Goal: Task Accomplishment & Management: Manage account settings

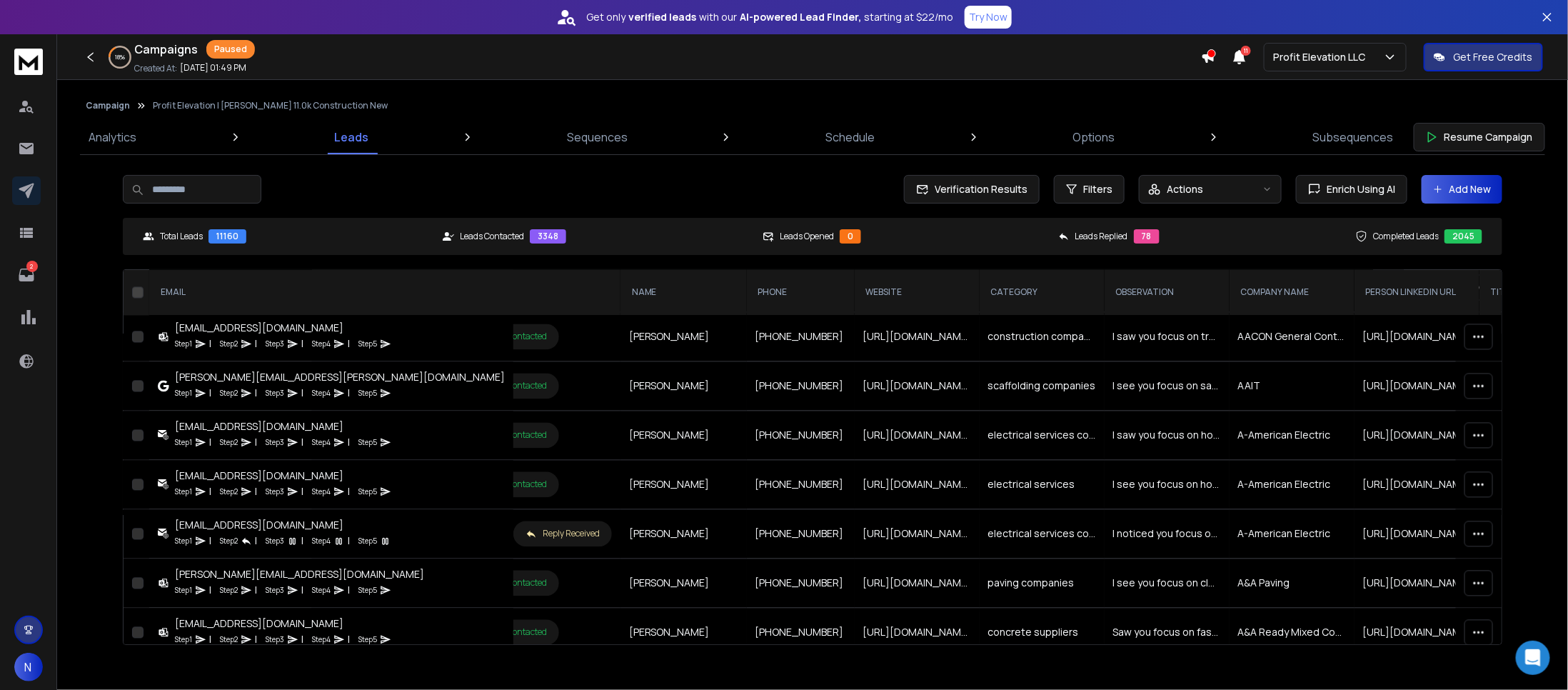
scroll to position [4314, 201]
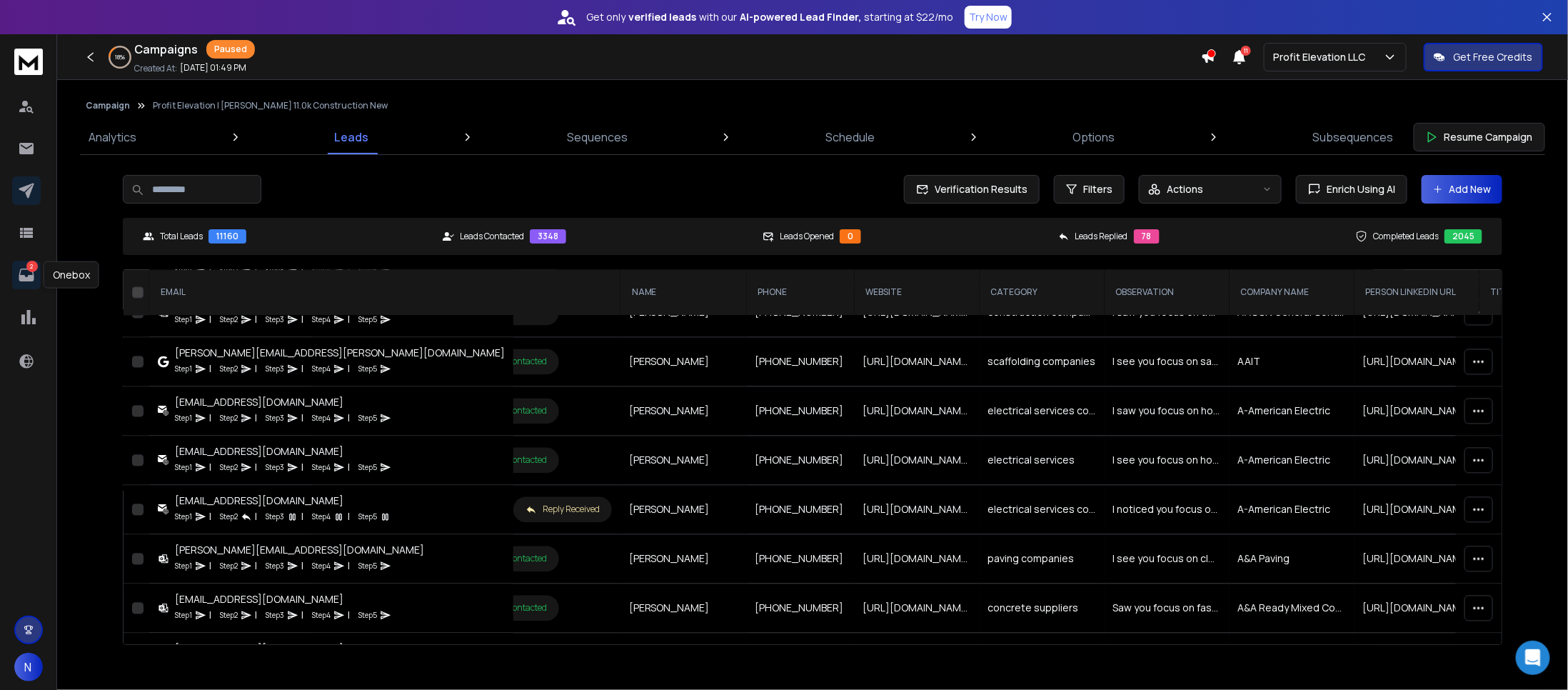
click at [31, 270] on p "2" at bounding box center [31, 266] width 11 height 11
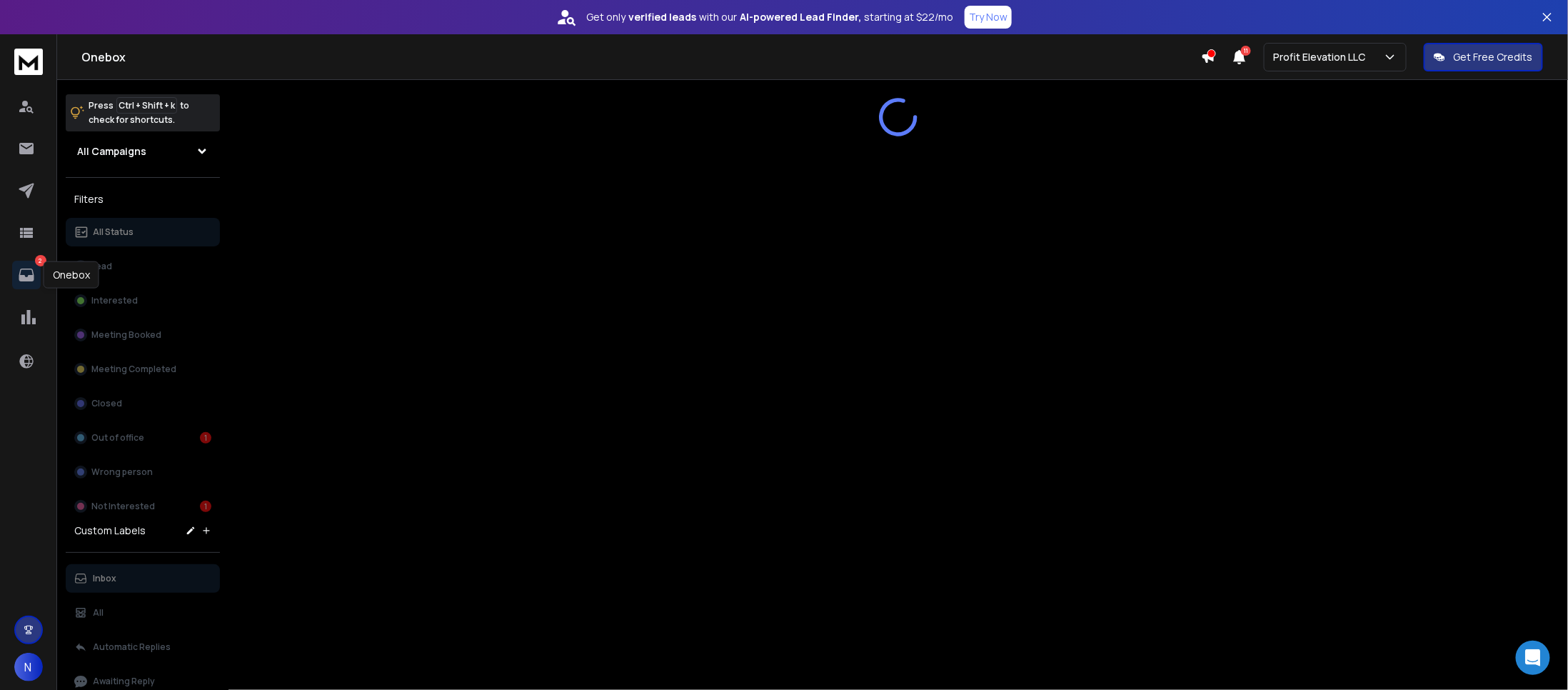
click at [31, 270] on icon at bounding box center [26, 274] width 17 height 17
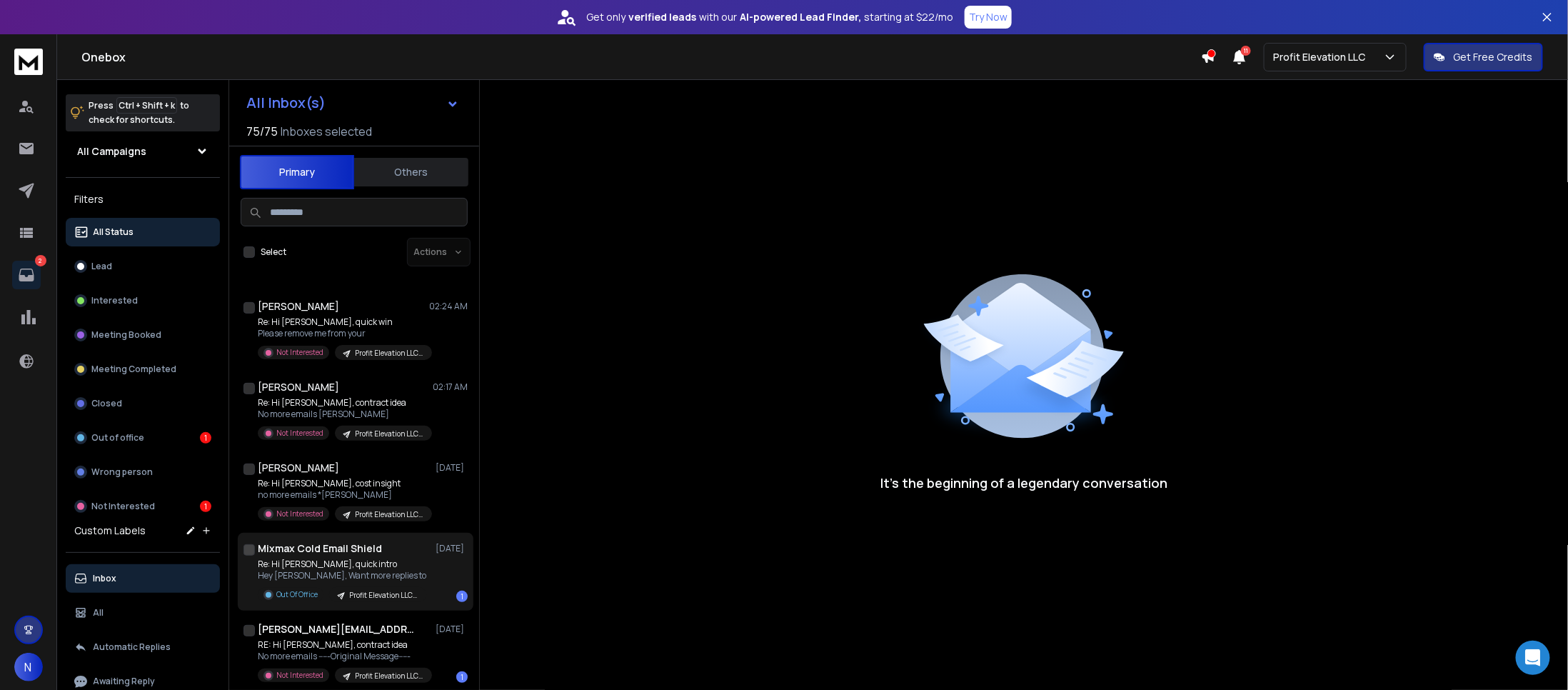
scroll to position [286, 0]
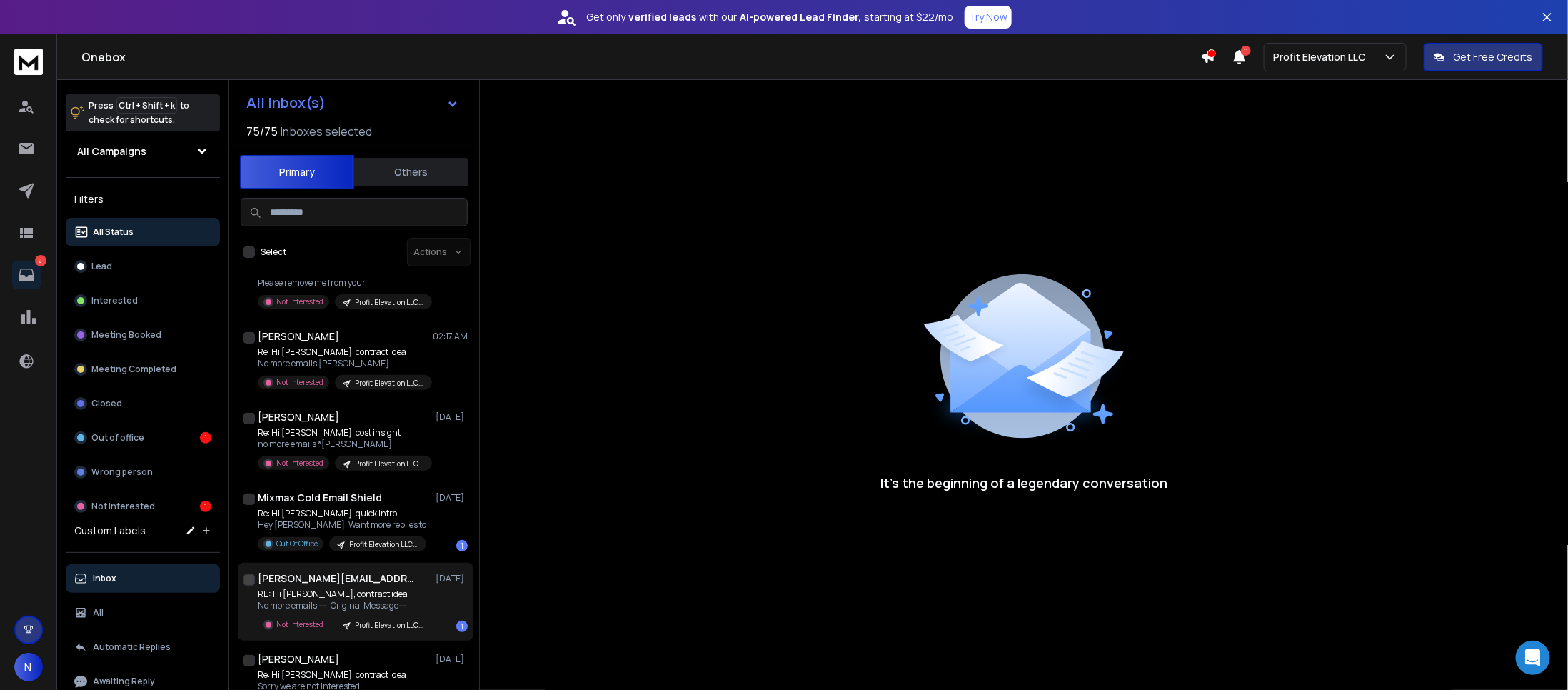
click at [394, 580] on div "[PERSON_NAME][EMAIL_ADDRESS][PERSON_NAME][DOMAIN_NAME] [DATE]" at bounding box center [362, 578] width 210 height 14
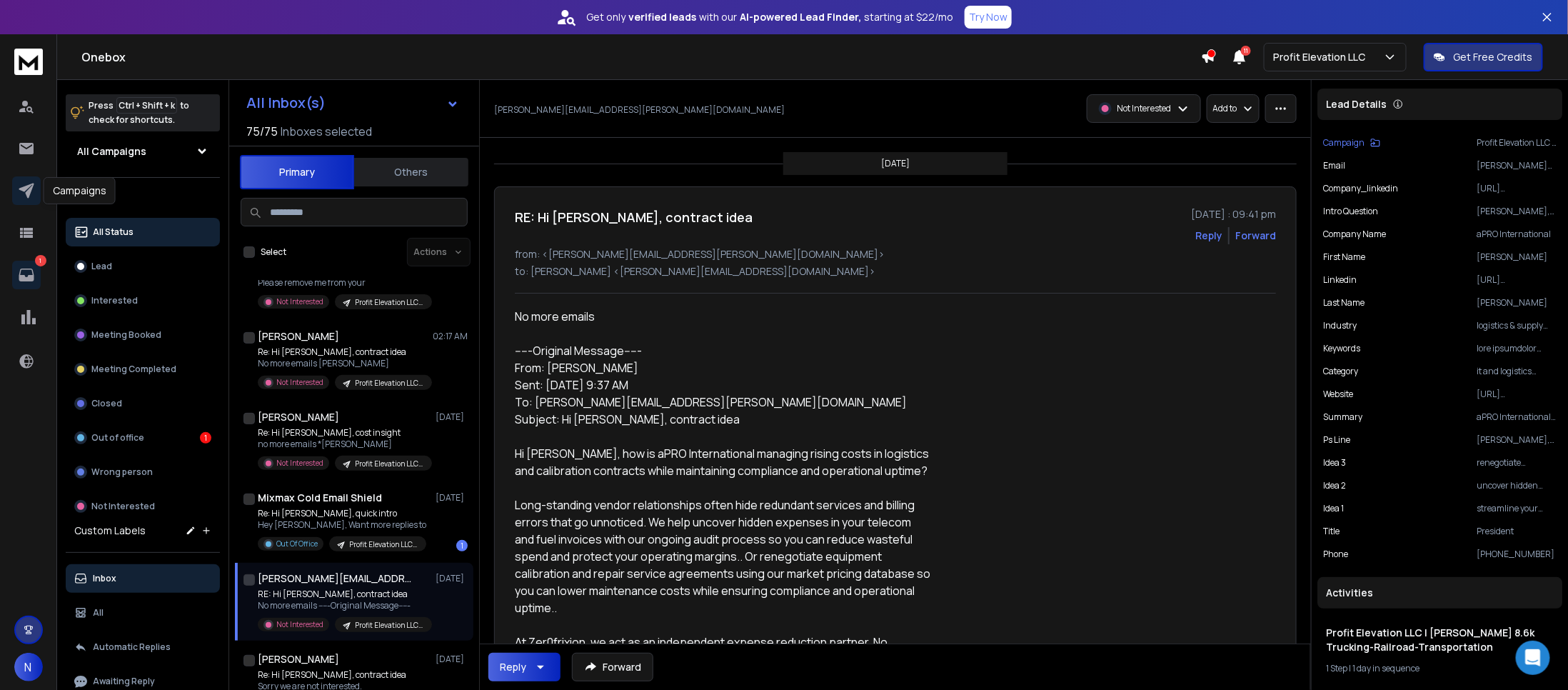
click at [33, 185] on icon at bounding box center [26, 190] width 17 height 17
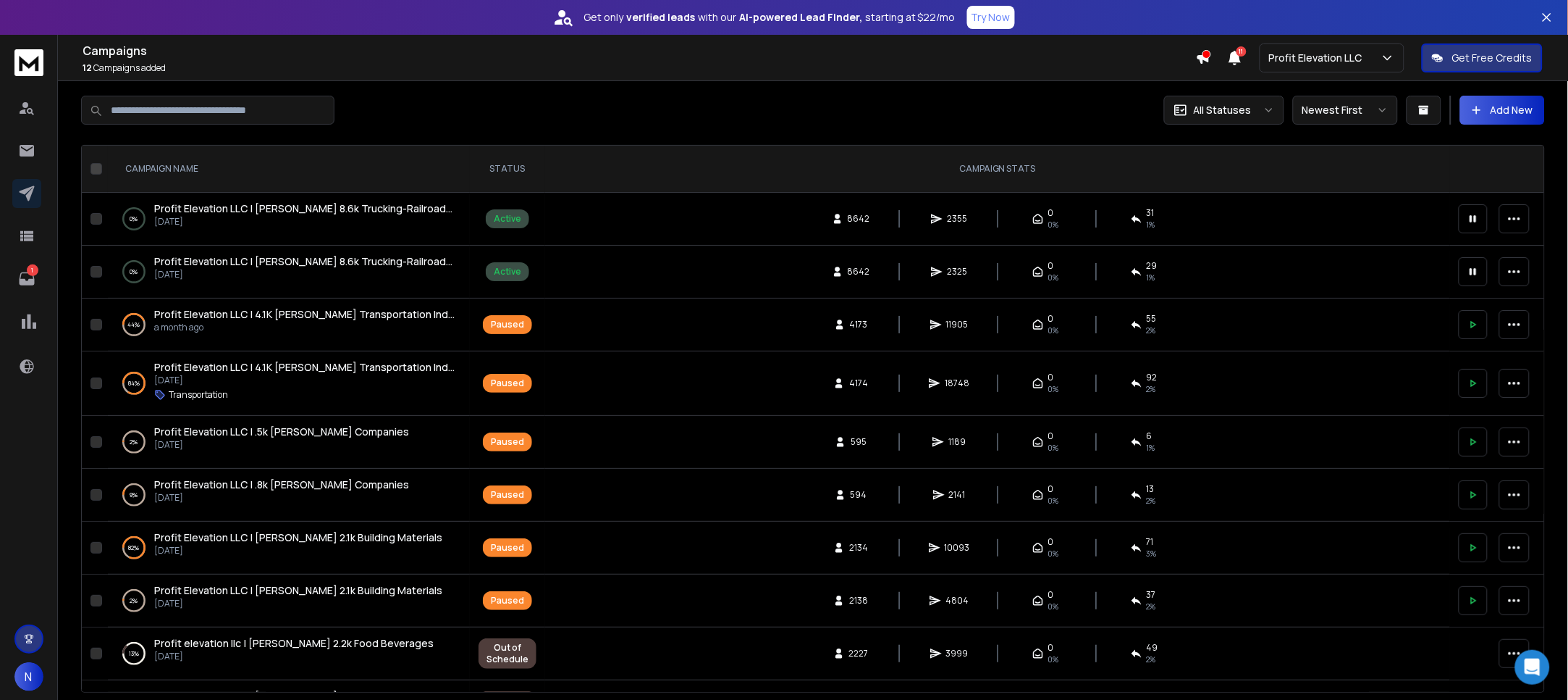
click at [363, 206] on span "Profit Elevation LLC | [PERSON_NAME] 8.6k Trucking-Railroad-Transportation" at bounding box center [338, 209] width 368 height 14
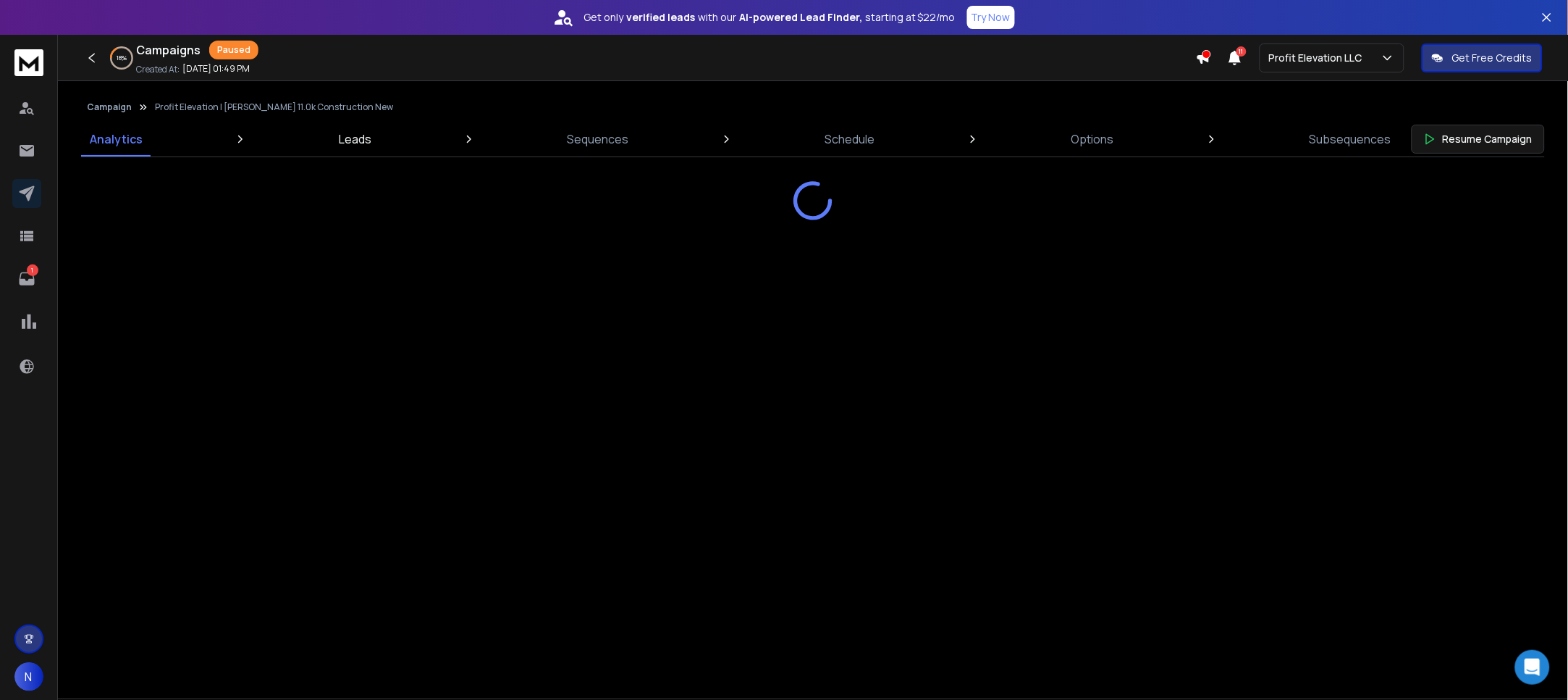
click at [363, 143] on p "Leads" at bounding box center [355, 139] width 33 height 17
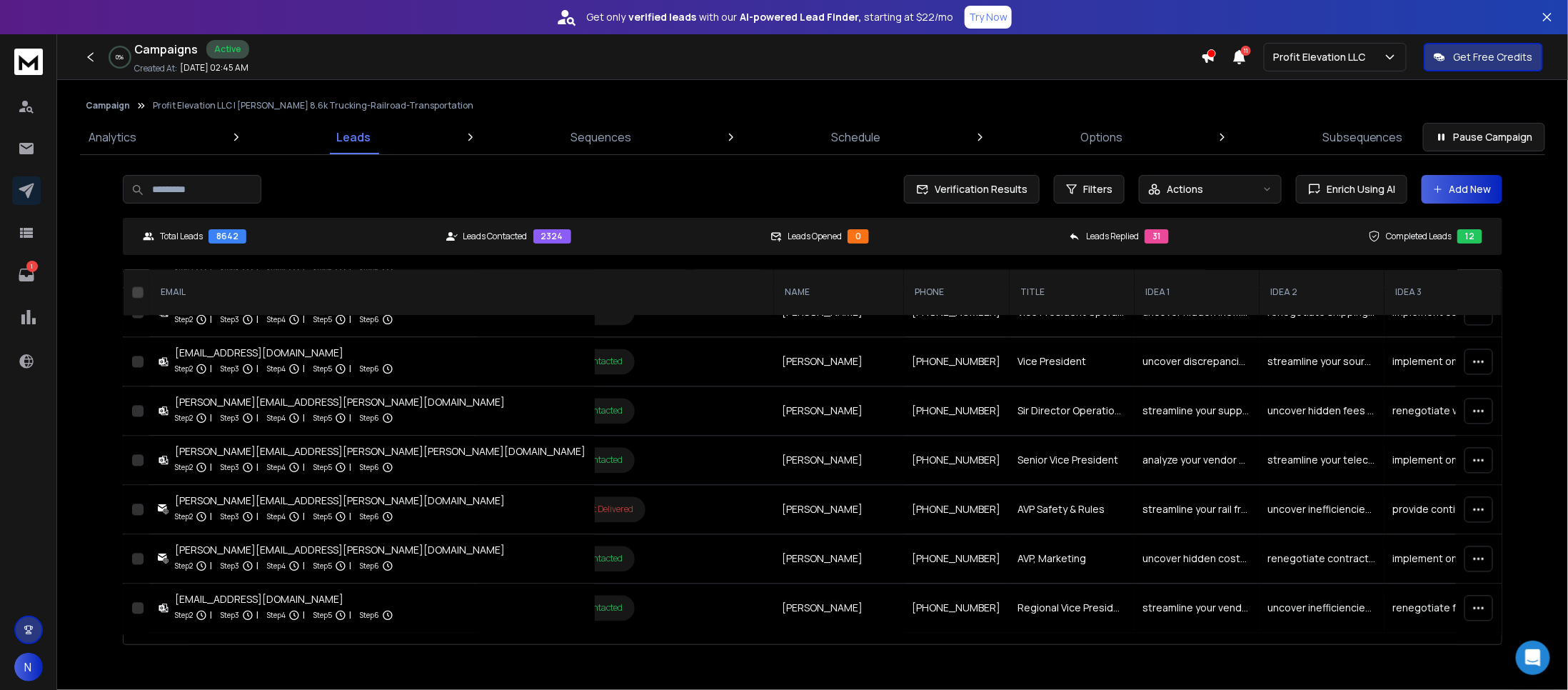
scroll to position [10537, 117]
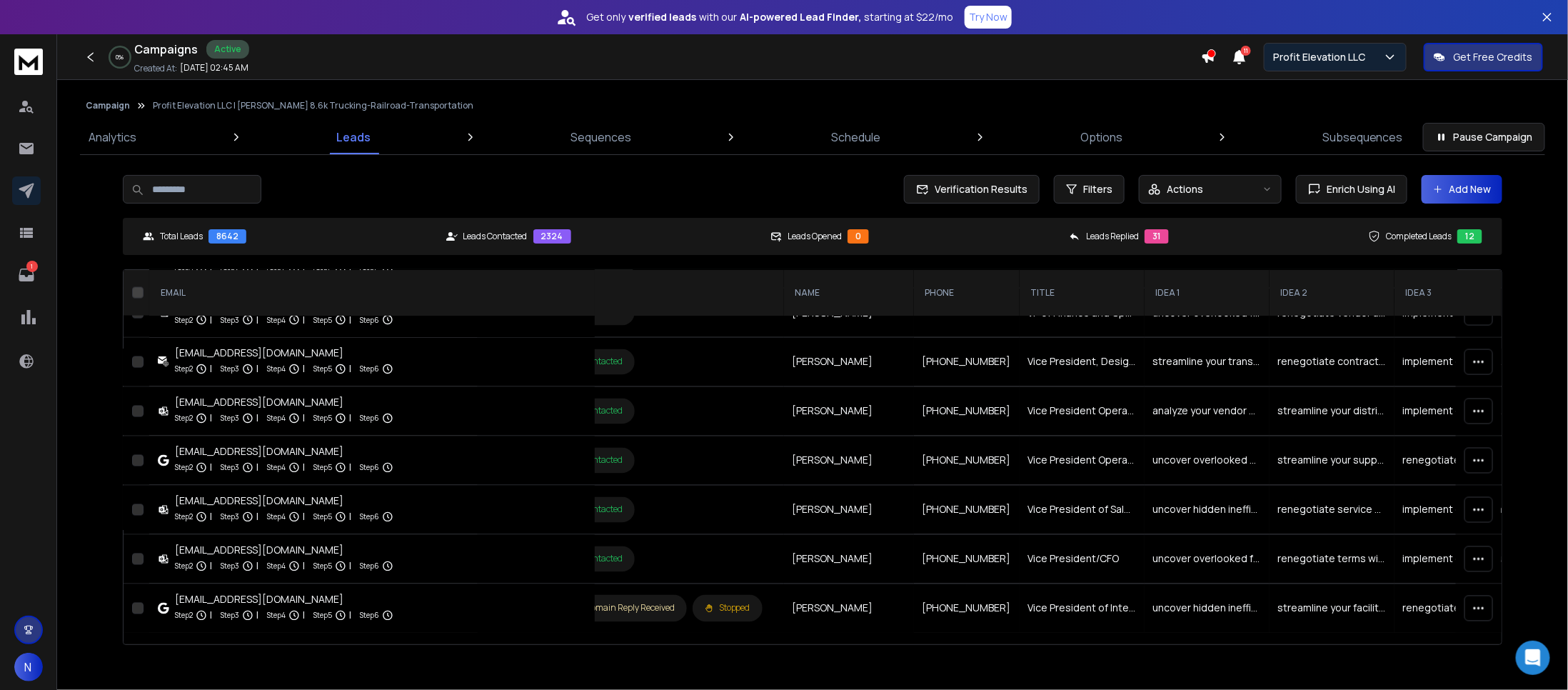
click at [1343, 44] on button "Profit Elevation LLC" at bounding box center [1335, 57] width 143 height 29
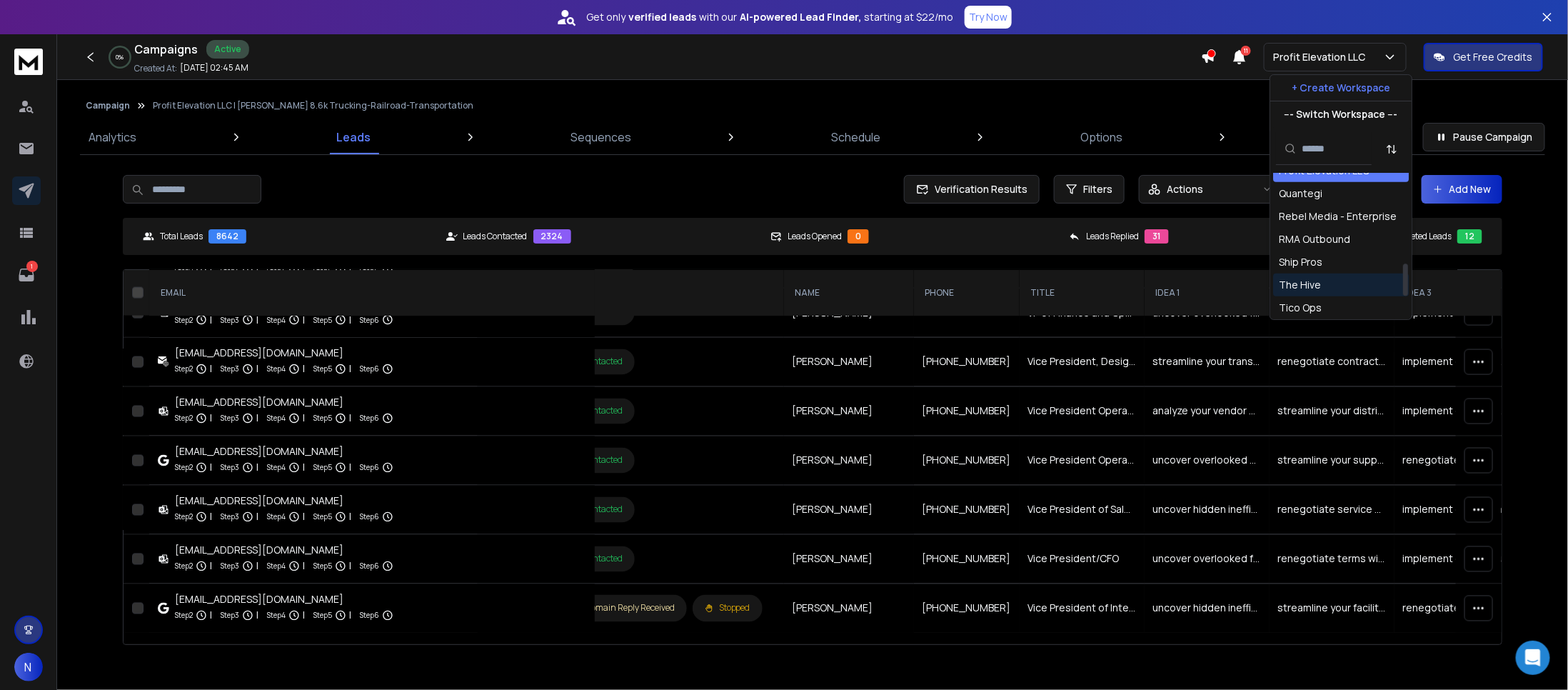
scroll to position [286, 0]
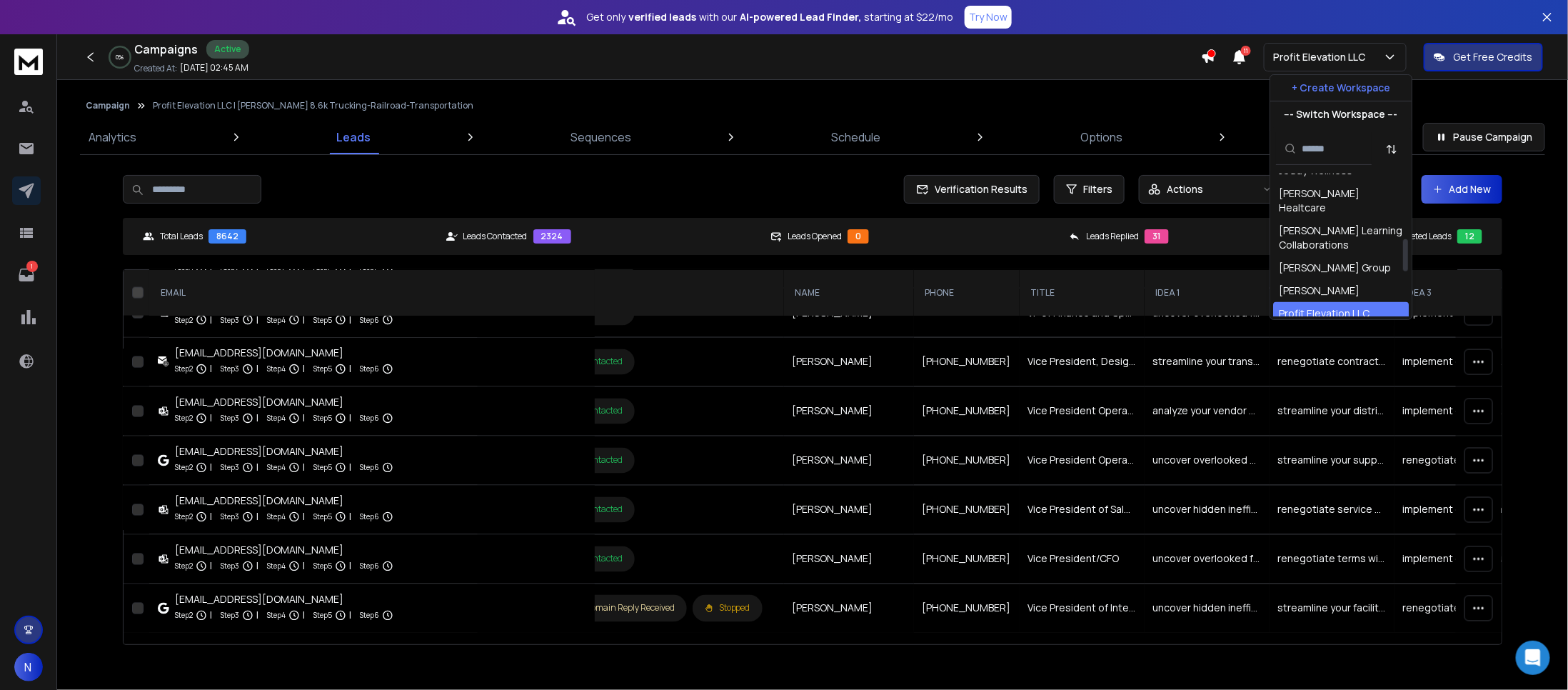
click at [1333, 325] on div "Quantegi" at bounding box center [1341, 336] width 136 height 23
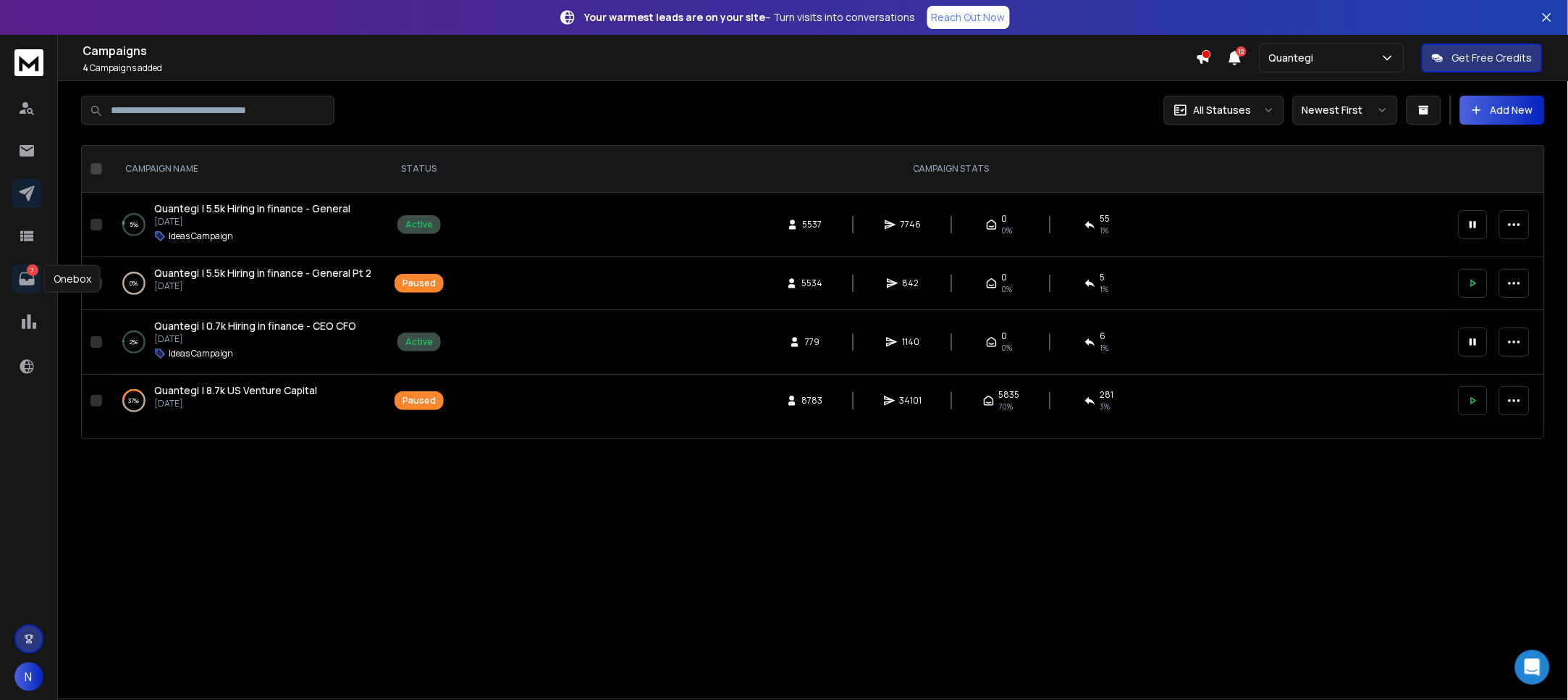
click at [21, 268] on link "7" at bounding box center [27, 279] width 29 height 29
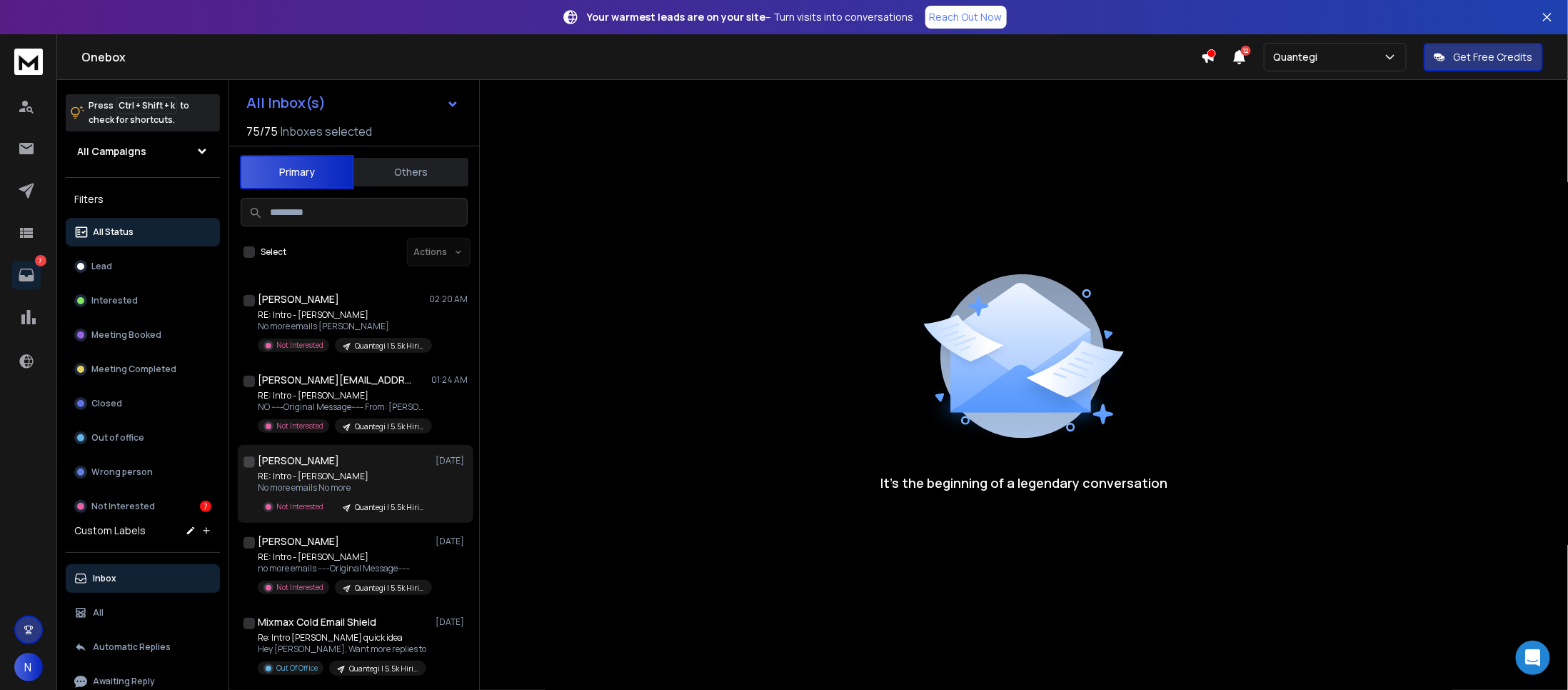
click at [427, 514] on div "[PERSON_NAME] [DATE] RE: Intro - [PERSON_NAME] No more emails No more Not Inter…" at bounding box center [355, 484] width 235 height 78
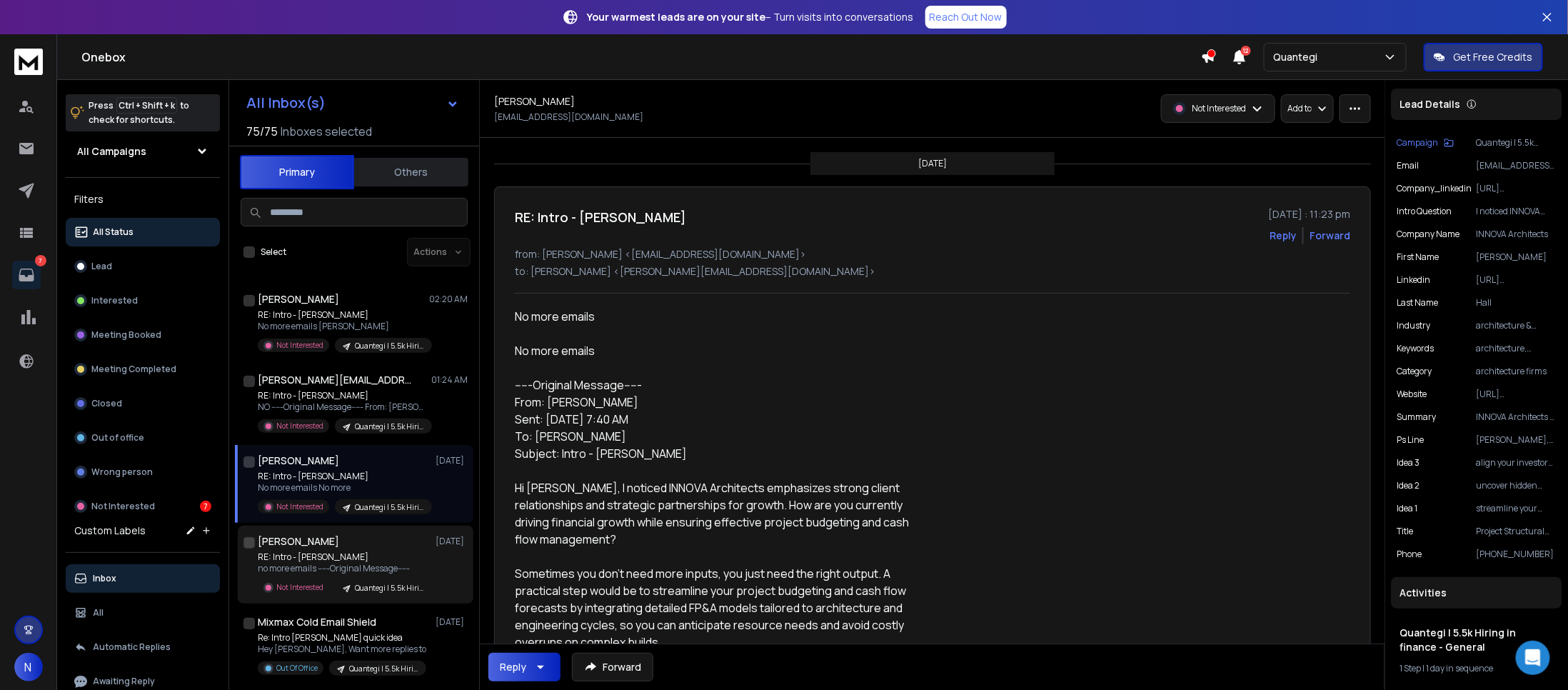
click at [371, 534] on div "[PERSON_NAME] [DATE]" at bounding box center [362, 541] width 210 height 14
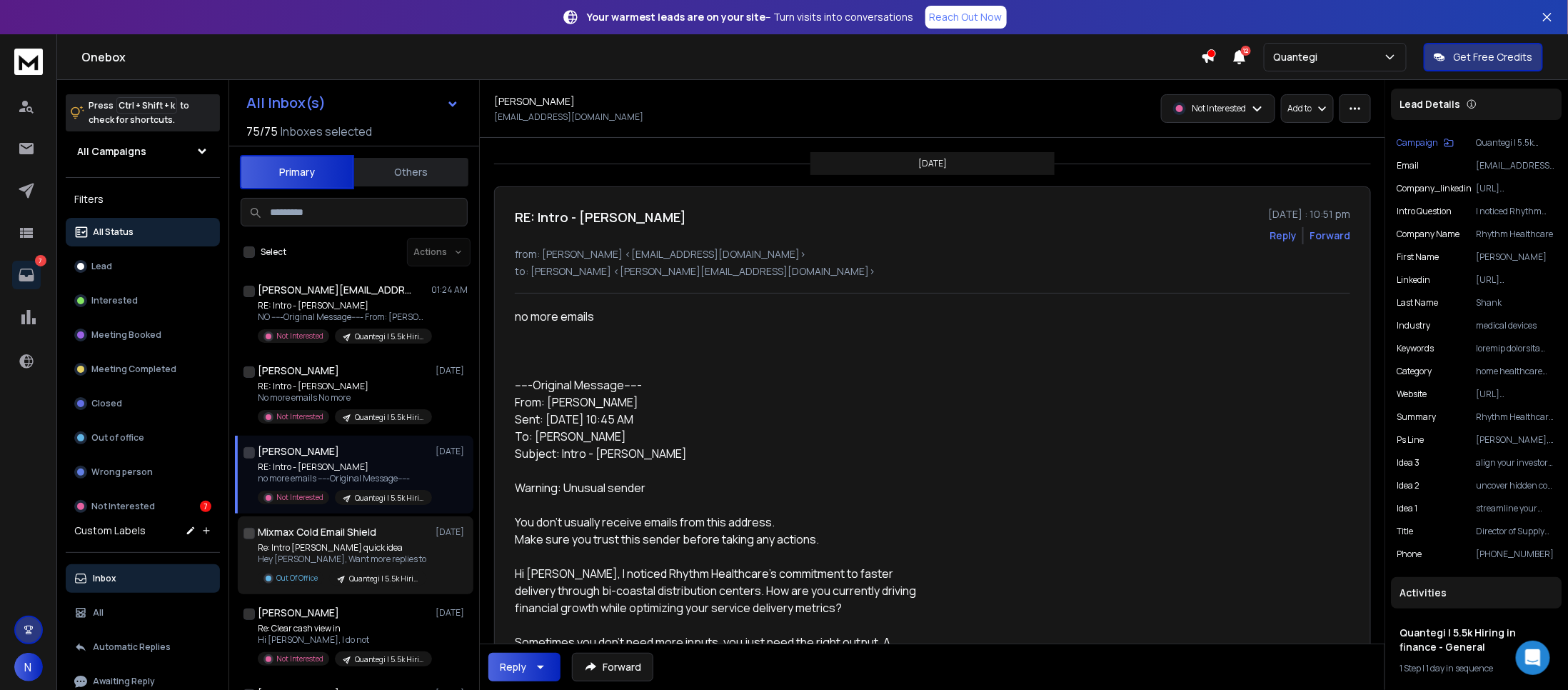
scroll to position [143, 0]
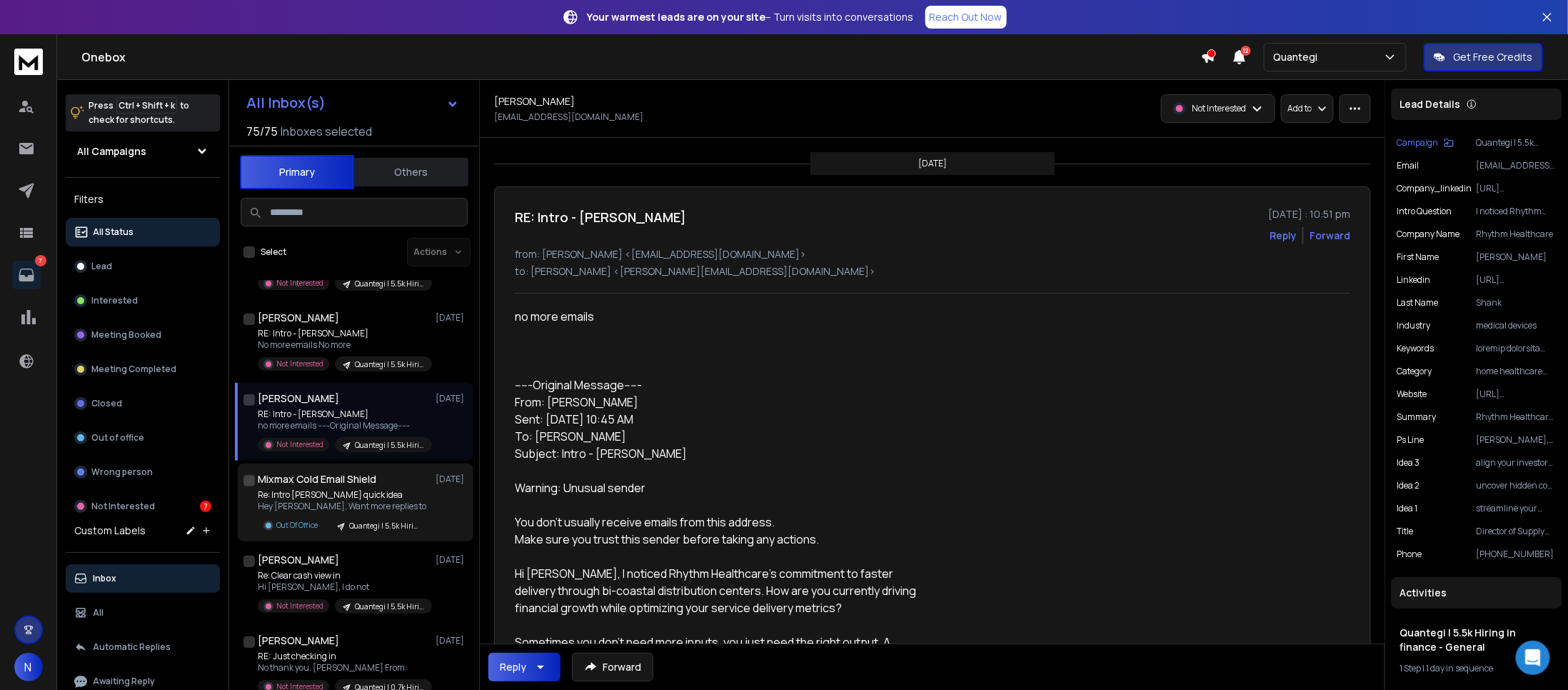
click at [420, 477] on div "Mixmax Cold Email Shield [DATE]" at bounding box center [362, 478] width 210 height 14
